Goal: Task Accomplishment & Management: Use online tool/utility

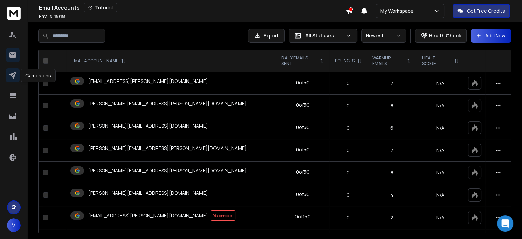
click at [17, 72] on link at bounding box center [13, 75] width 14 height 14
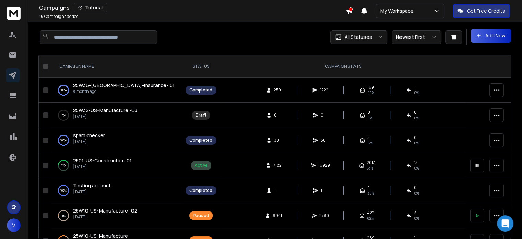
click at [110, 161] on span "2501-US-Construction-01" at bounding box center [102, 160] width 59 height 7
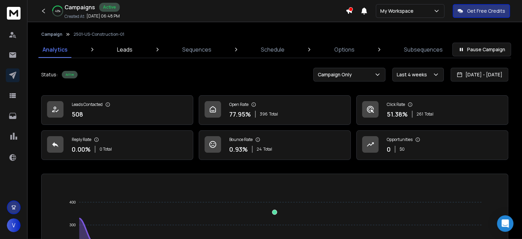
click at [122, 53] on p "Leads" at bounding box center [124, 49] width 15 height 8
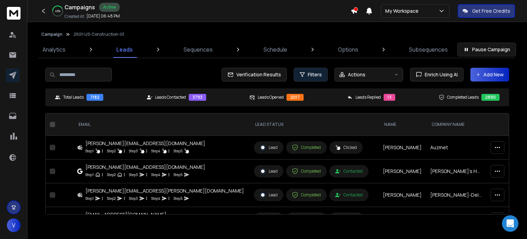
click at [309, 77] on span "Filters" at bounding box center [315, 74] width 14 height 7
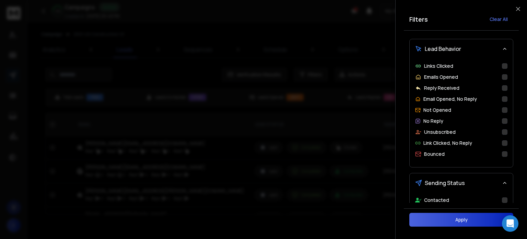
click at [502, 66] on button "Links Clicked" at bounding box center [504, 65] width 5 height 5
click at [469, 220] on button "Apply" at bounding box center [462, 219] width 104 height 14
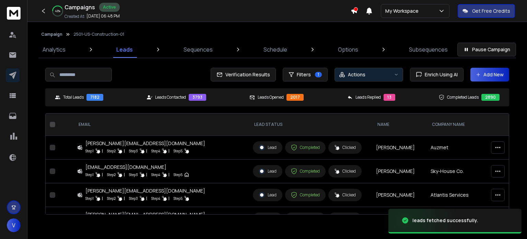
click at [375, 72] on div "Actions" at bounding box center [365, 74] width 52 height 7
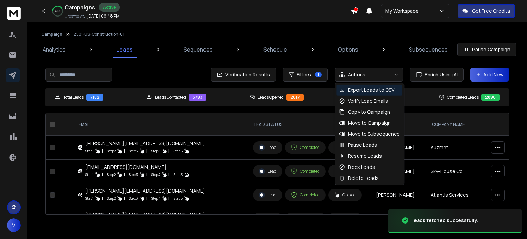
click at [376, 93] on p "Export Leads to CSV" at bounding box center [371, 90] width 46 height 7
